Goal: Task Accomplishment & Management: Use online tool/utility

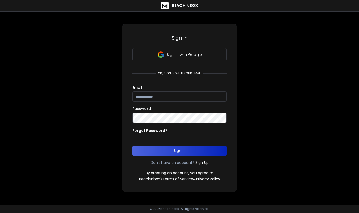
drag, startPoint x: 253, startPoint y: 0, endPoint x: 169, endPoint y: 99, distance: 130.3
click at [169, 99] on input "email" at bounding box center [179, 97] width 94 height 10
type input "**********"
click at [177, 153] on button "Sign In" at bounding box center [179, 151] width 94 height 10
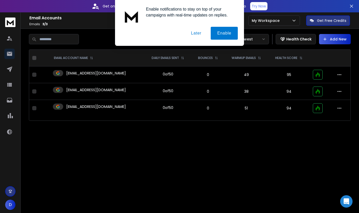
click at [198, 33] on button "Later" at bounding box center [195, 33] width 23 height 13
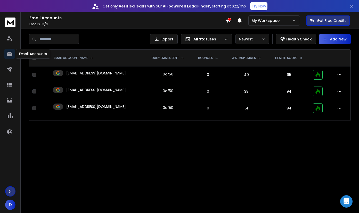
click at [11, 55] on icon at bounding box center [9, 54] width 5 height 4
click at [11, 68] on icon at bounding box center [9, 69] width 5 height 5
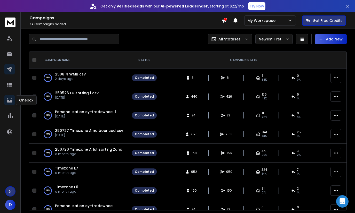
click at [11, 101] on icon at bounding box center [9, 100] width 5 height 5
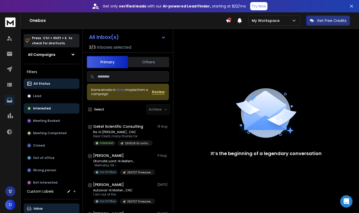
click at [44, 110] on p "Interested" at bounding box center [42, 109] width 18 height 4
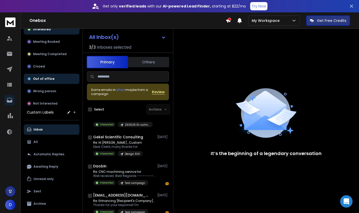
scroll to position [84, 0]
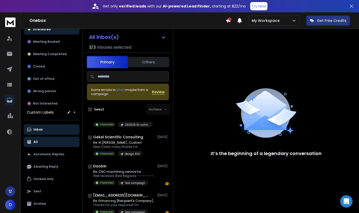
click at [40, 140] on button "All" at bounding box center [52, 142] width 56 height 10
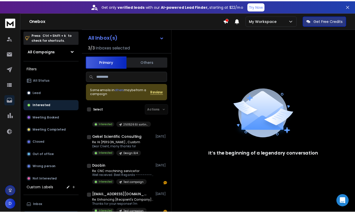
scroll to position [0, 0]
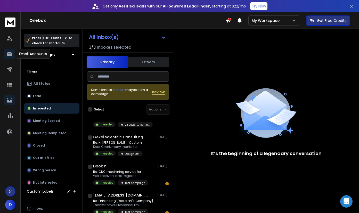
click at [12, 54] on icon at bounding box center [9, 54] width 5 height 4
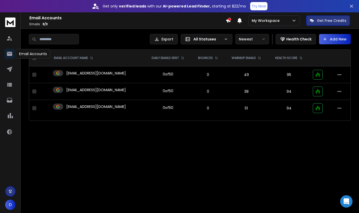
click at [14, 54] on link at bounding box center [9, 54] width 10 height 10
click at [11, 69] on icon at bounding box center [9, 69] width 6 height 6
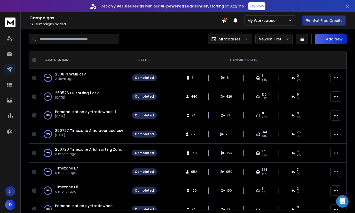
click at [333, 95] on icon "button" at bounding box center [335, 96] width 5 height 5
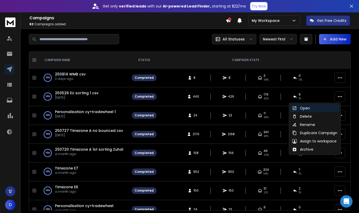
click at [309, 108] on div "Open" at bounding box center [301, 108] width 18 height 5
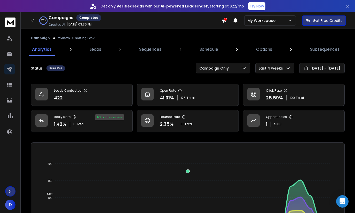
click at [168, 117] on p "Bounce Rate" at bounding box center [170, 117] width 20 height 4
